Goal: Task Accomplishment & Management: Manage account settings

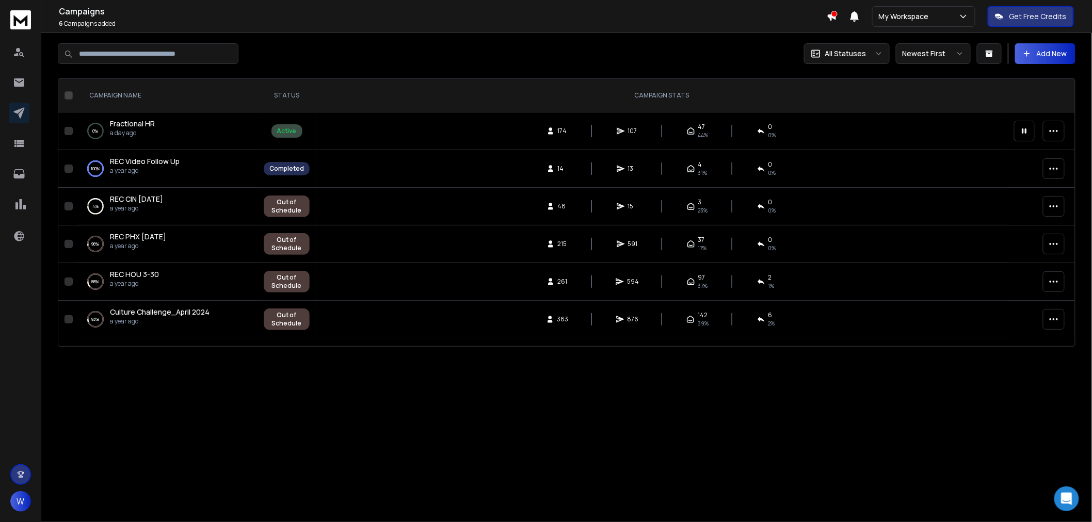
click at [153, 125] on span "Fractional HR" at bounding box center [132, 124] width 45 height 10
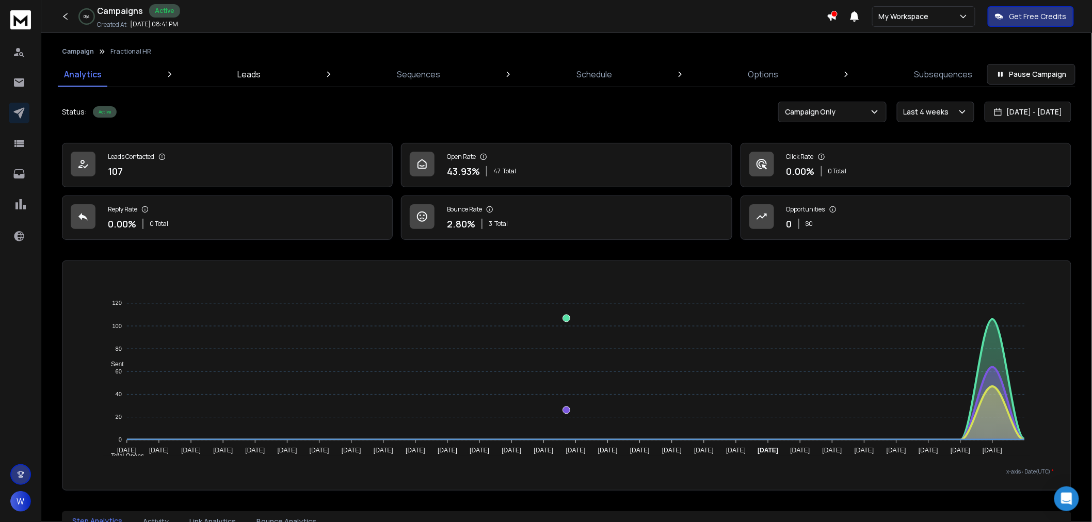
click at [262, 65] on link "Leads" at bounding box center [249, 74] width 36 height 25
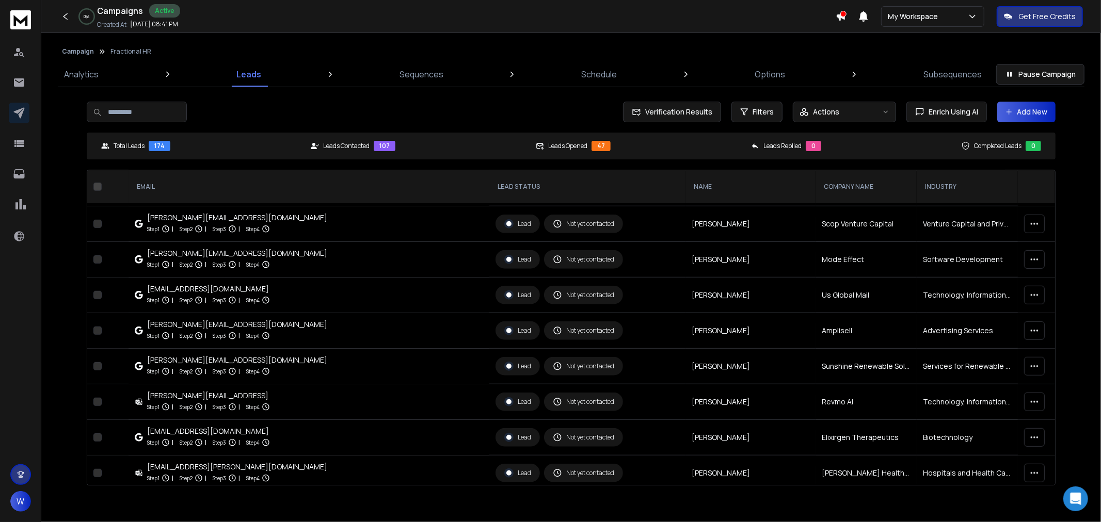
scroll to position [573, 0]
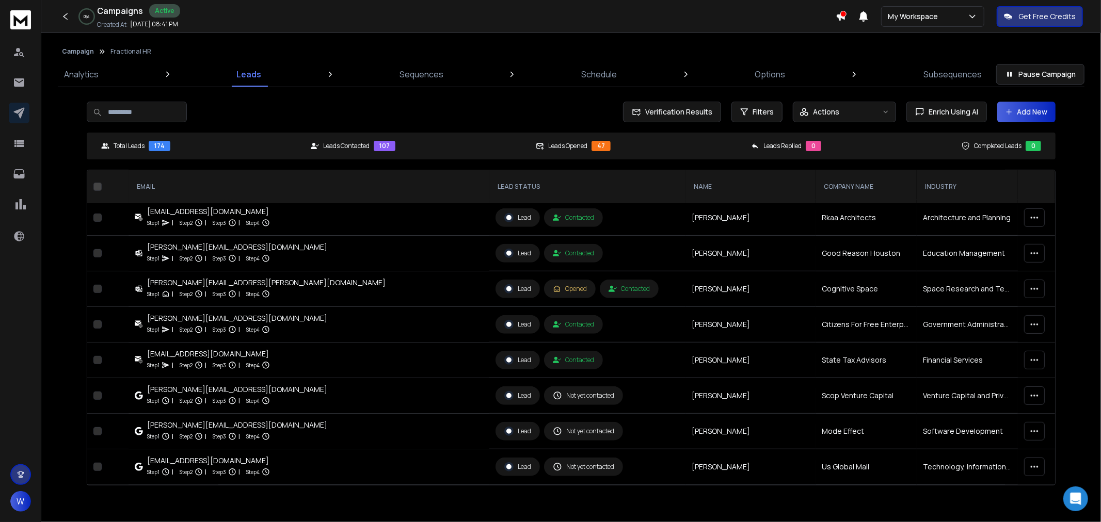
click at [553, 396] on div "Not yet contacted" at bounding box center [583, 395] width 61 height 9
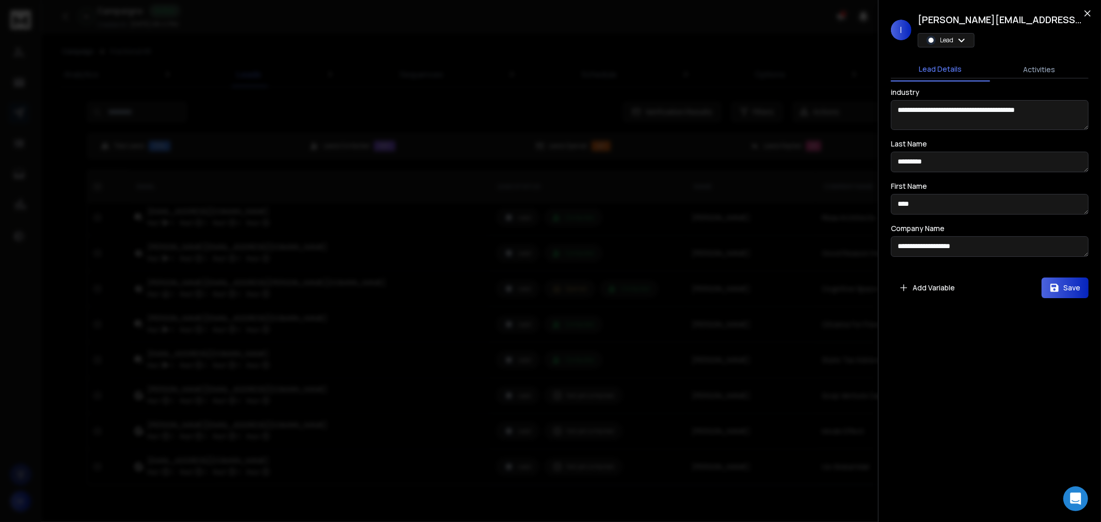
click at [1085, 11] on icon "button" at bounding box center [1087, 13] width 10 height 10
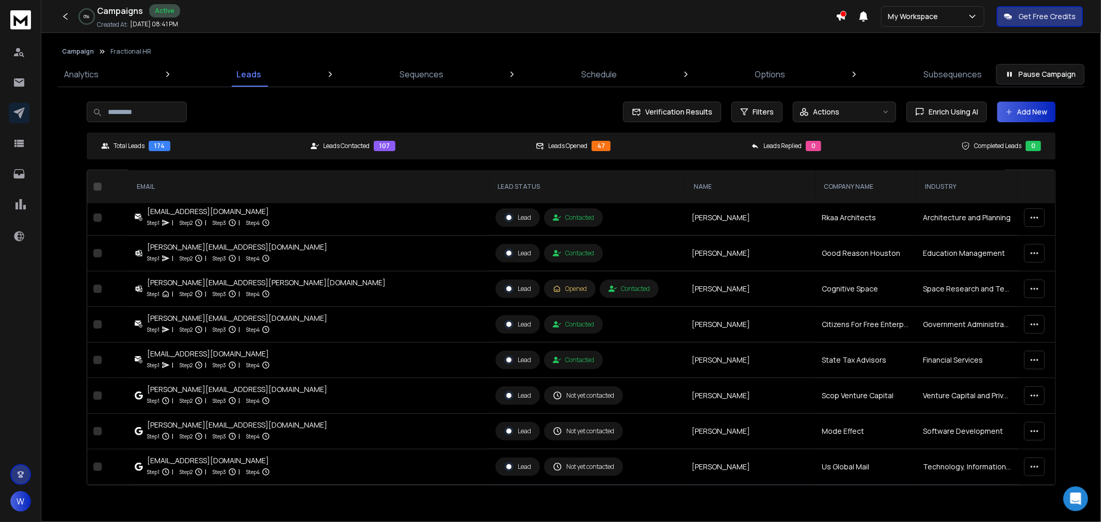
click at [1030, 400] on icon "button" at bounding box center [1034, 395] width 9 height 9
click at [535, 363] on div "Lead Contacted" at bounding box center [587, 360] width 184 height 19
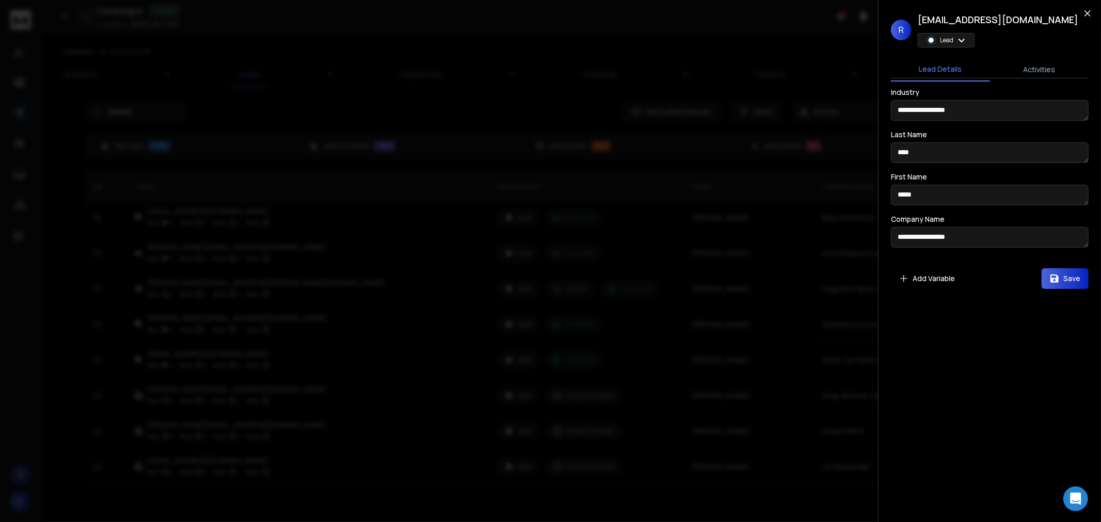
click at [1088, 10] on icon "button" at bounding box center [1087, 13] width 10 height 10
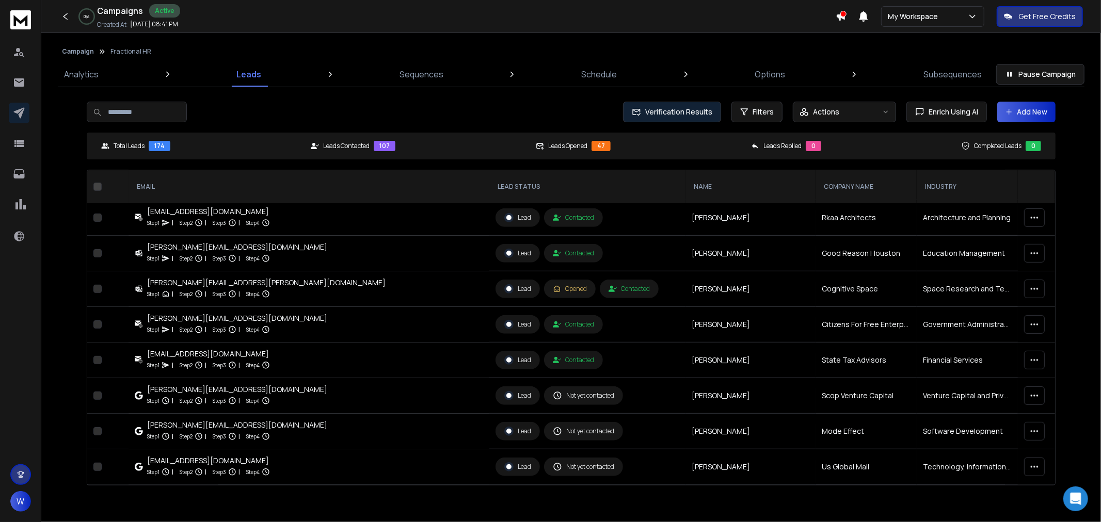
click at [662, 110] on span "Verification Results" at bounding box center [676, 112] width 71 height 10
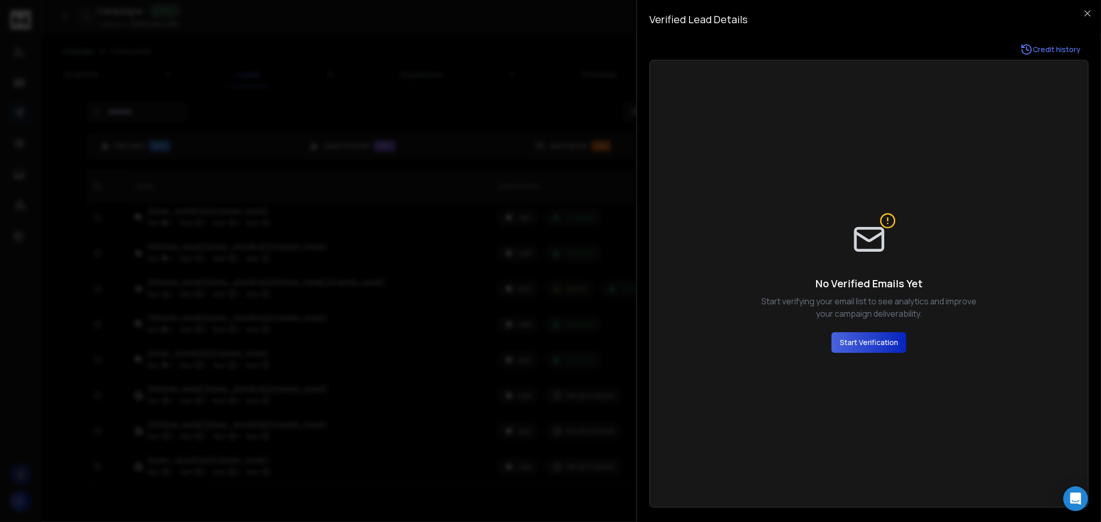
drag, startPoint x: 1087, startPoint y: 13, endPoint x: 970, endPoint y: 42, distance: 120.7
click at [1087, 13] on icon "button" at bounding box center [1087, 13] width 5 height 5
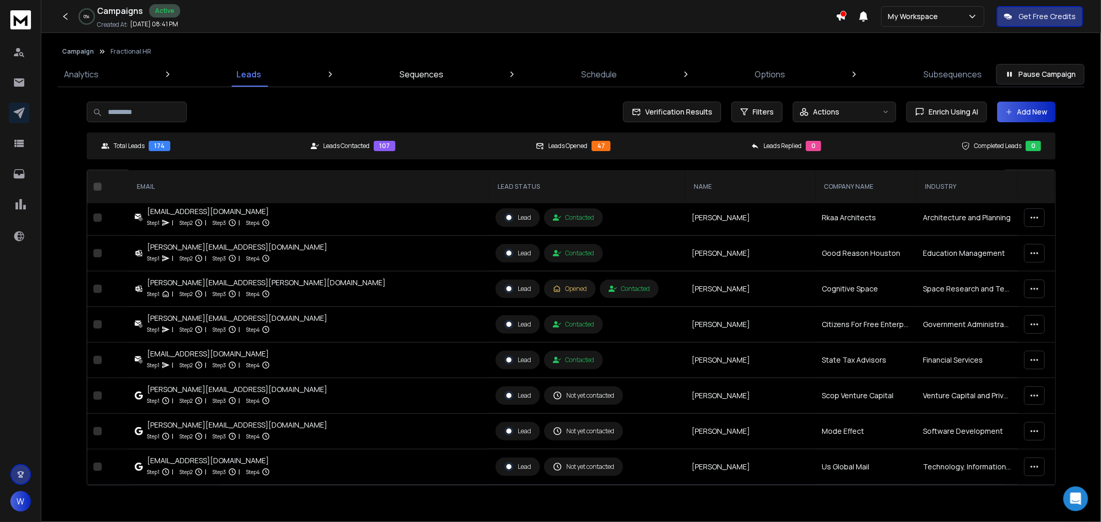
click at [414, 71] on p "Sequences" at bounding box center [421, 74] width 44 height 12
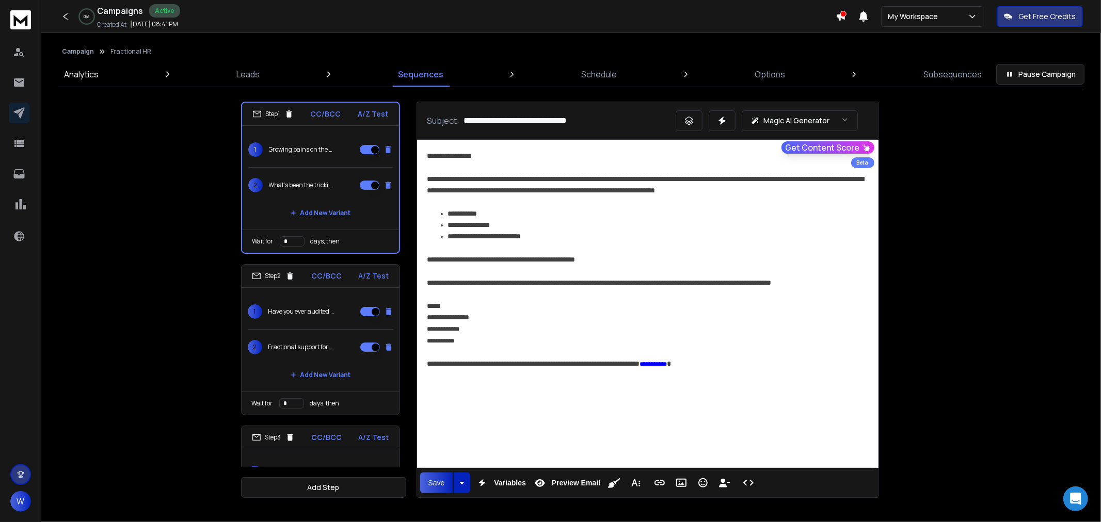
click at [86, 74] on p "Analytics" at bounding box center [81, 74] width 35 height 12
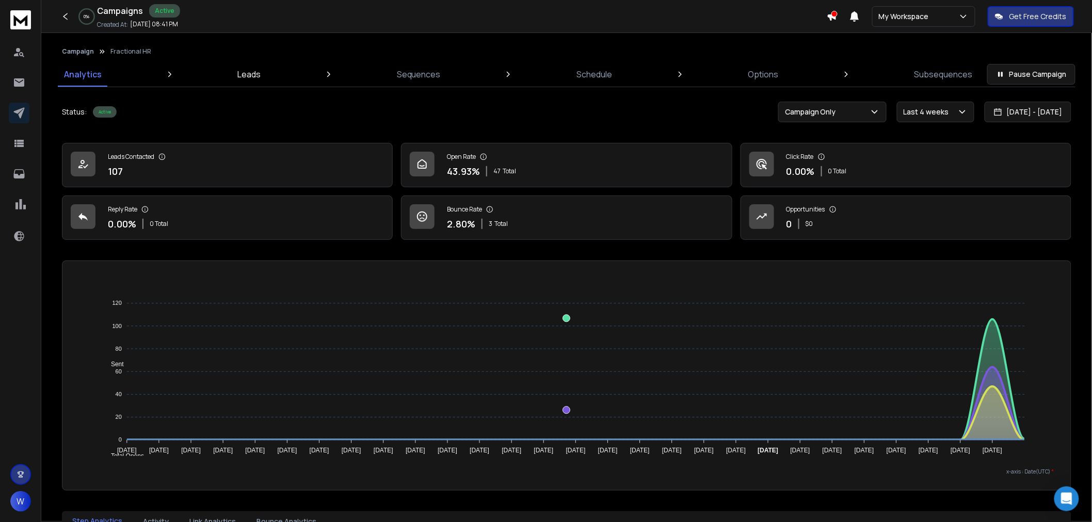
click at [254, 71] on p "Leads" at bounding box center [248, 74] width 23 height 12
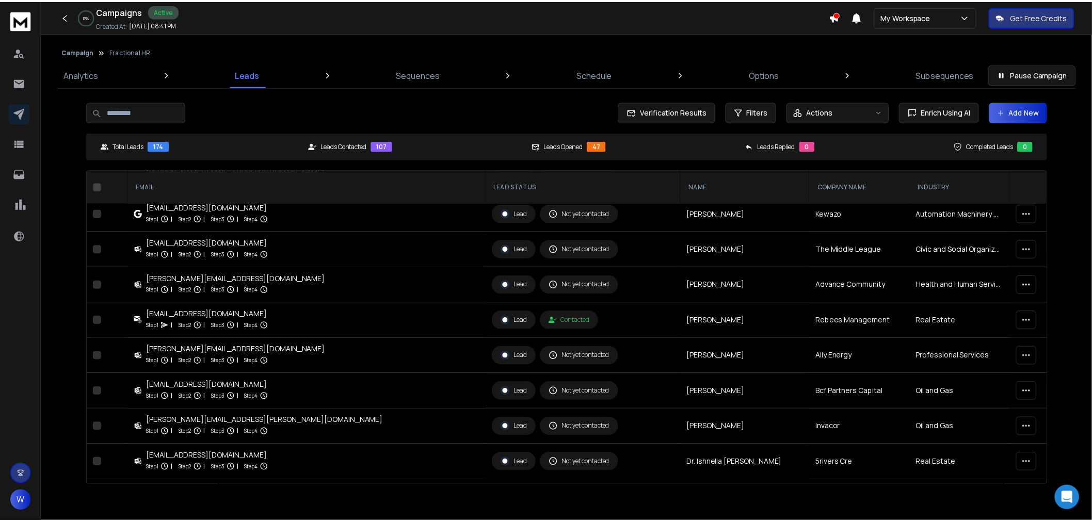
scroll to position [1509, 0]
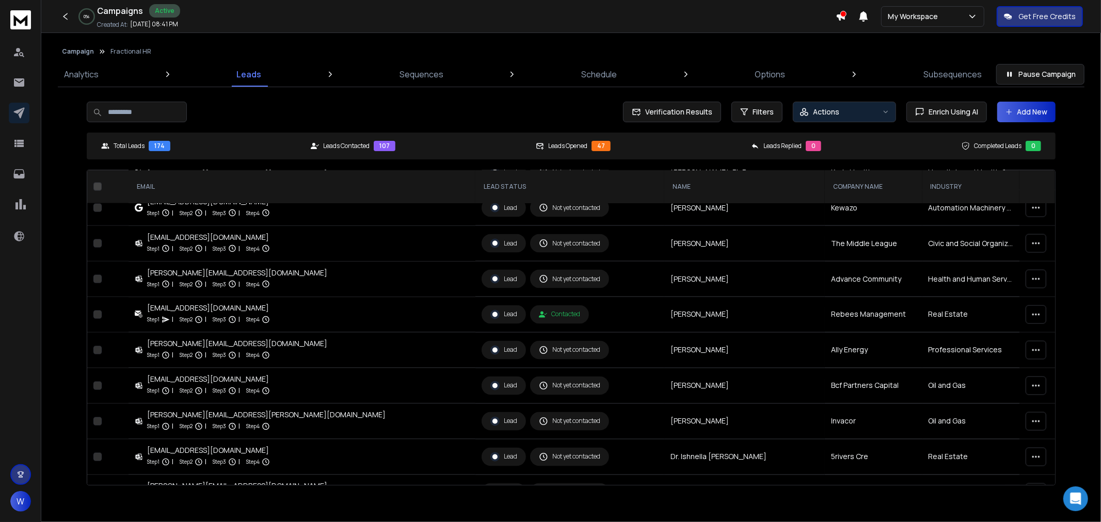
click at [808, 110] on icon "button" at bounding box center [803, 111] width 9 height 9
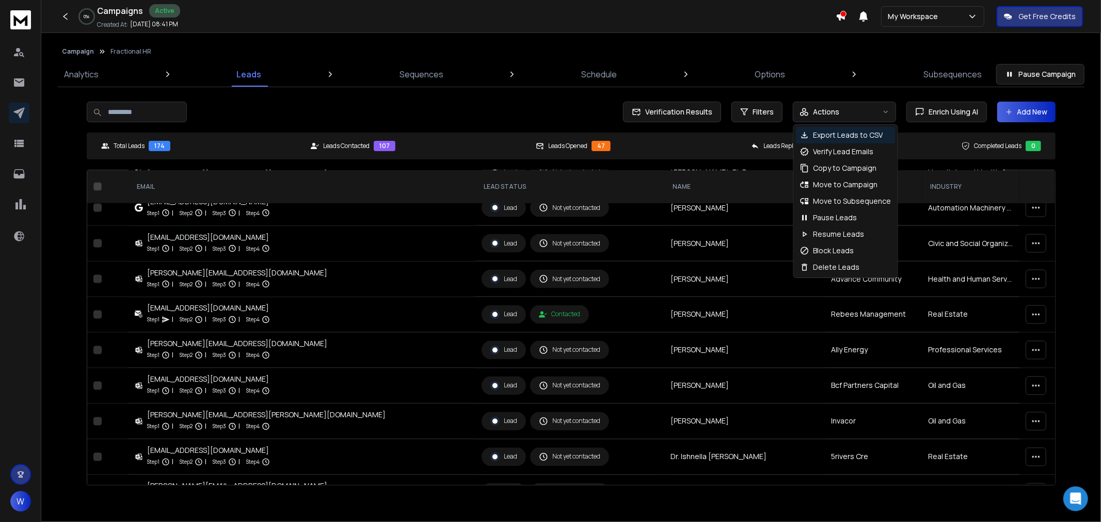
click at [333, 110] on div "Verification Results Filters Actions Enrich Using AI Add New" at bounding box center [571, 112] width 969 height 21
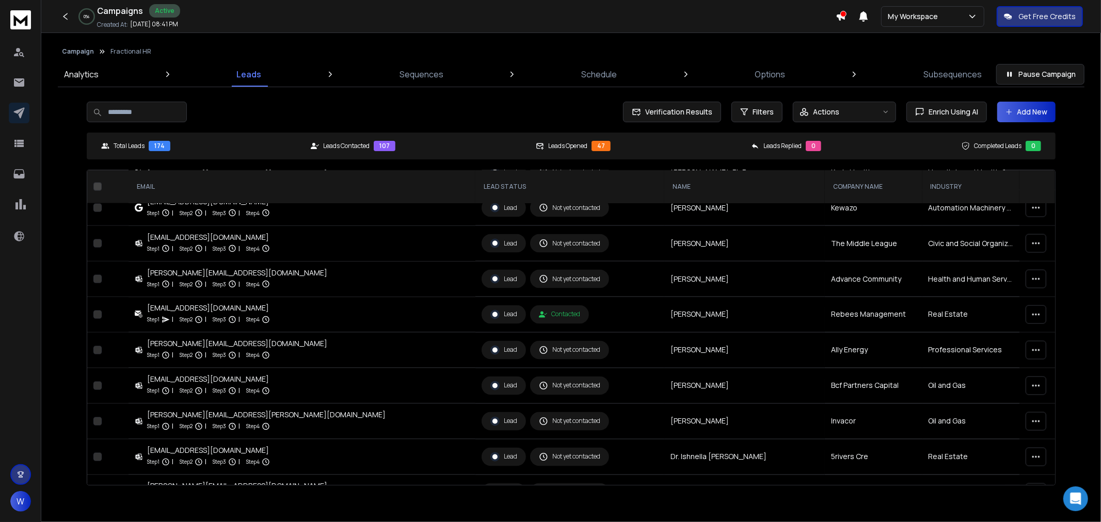
click at [94, 75] on p "Analytics" at bounding box center [81, 74] width 35 height 12
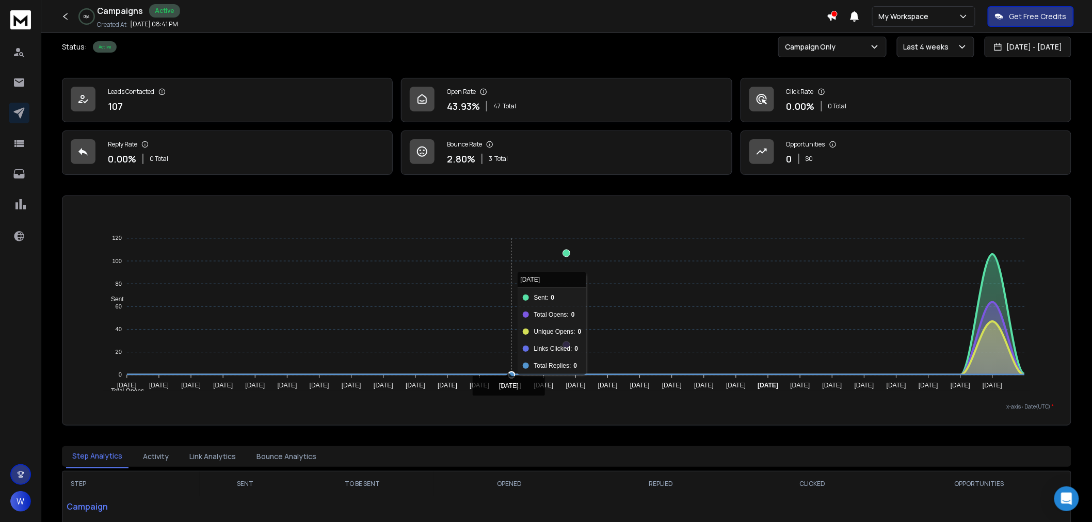
scroll to position [143, 0]
